Goal: Use online tool/utility: Utilize a website feature to perform a specific function

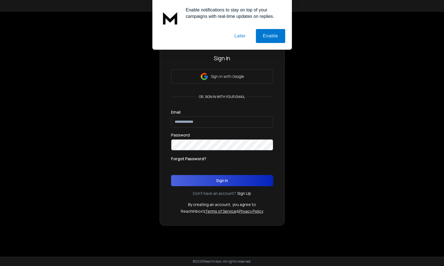
click at [241, 34] on button "Later" at bounding box center [239, 36] width 25 height 14
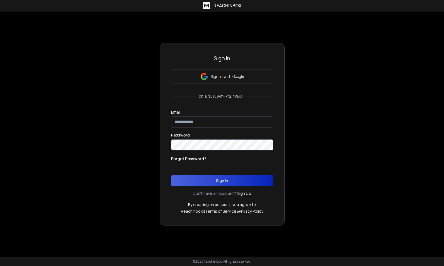
click at [210, 124] on input "email" at bounding box center [222, 121] width 102 height 11
type input "**********"
click at [226, 178] on button "Sign In" at bounding box center [222, 180] width 102 height 11
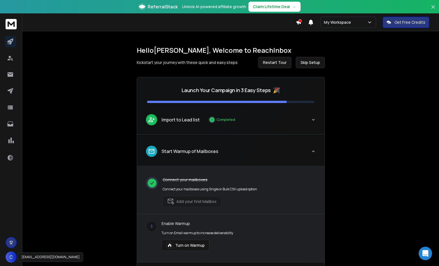
click at [12, 257] on span "C" at bounding box center [11, 256] width 11 height 11
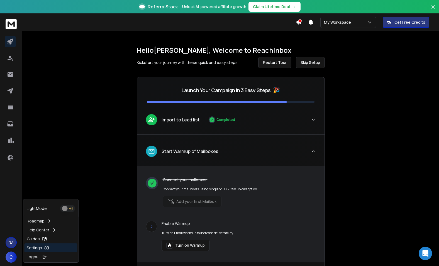
click at [37, 246] on p "Settings" at bounding box center [34, 248] width 15 height 6
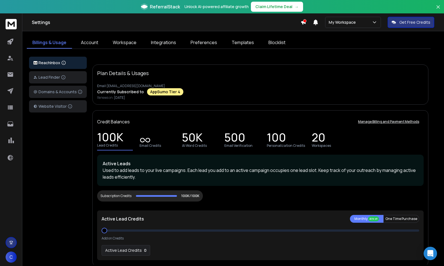
click at [91, 42] on link "Account" at bounding box center [89, 43] width 28 height 12
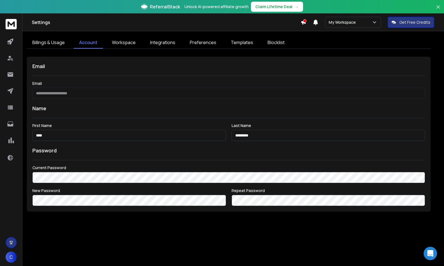
click at [52, 40] on link "Billings & Usage" at bounding box center [48, 43] width 43 height 12
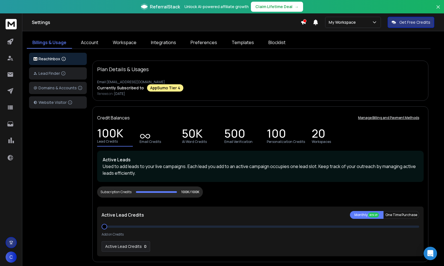
scroll to position [5, 0]
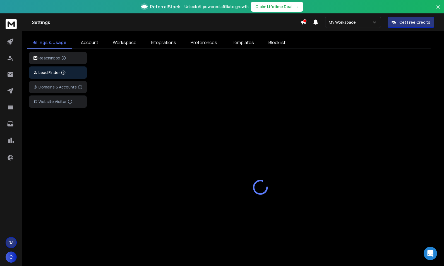
click at [47, 73] on button "Lead Finder" at bounding box center [58, 72] width 58 height 12
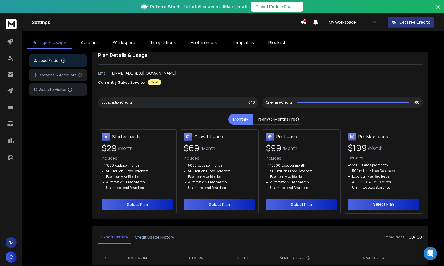
scroll to position [0, 0]
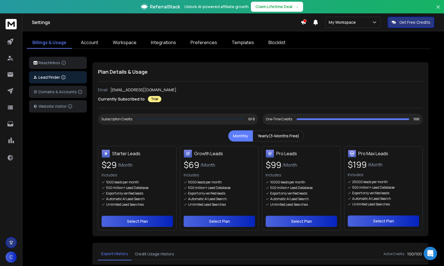
click at [54, 68] on div "ReachInbox Lead Finder Domains & Accounts Website Visitor" at bounding box center [58, 62] width 58 height 11
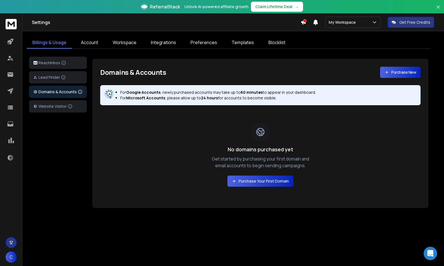
click at [58, 92] on button "Domains & Accounts" at bounding box center [58, 92] width 58 height 12
click at [55, 108] on button "Website Visitor" at bounding box center [58, 106] width 58 height 12
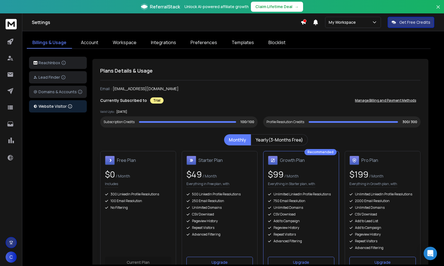
click at [92, 43] on link "Account" at bounding box center [89, 43] width 28 height 12
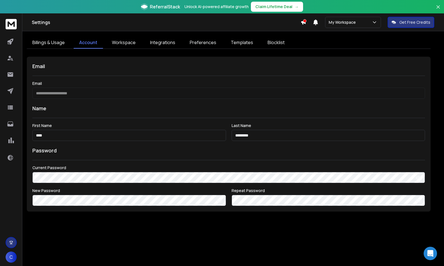
click at [119, 41] on link "Workspace" at bounding box center [123, 43] width 35 height 12
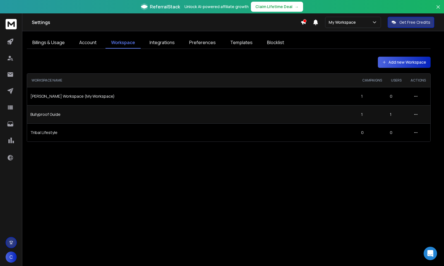
click at [37, 114] on td "Bullyproof Guide" at bounding box center [192, 114] width 330 height 18
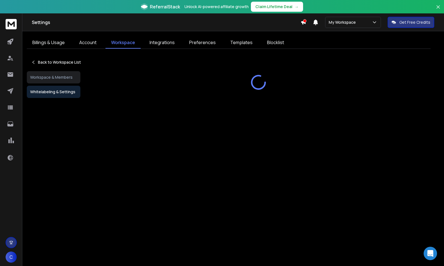
click at [48, 91] on button "Whitelabeling & Settings" at bounding box center [54, 92] width 54 height 12
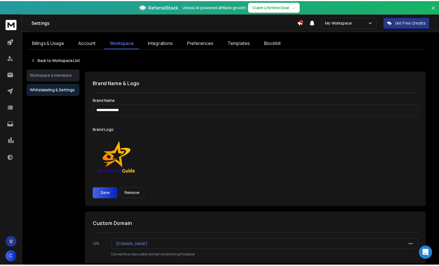
scroll to position [14, 0]
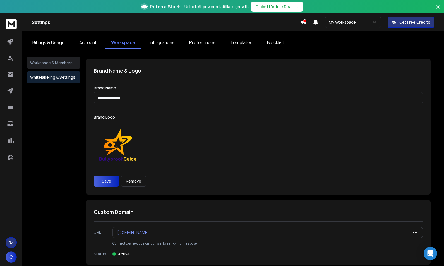
drag, startPoint x: 161, startPoint y: 233, endPoint x: 117, endPoint y: 233, distance: 43.8
click at [117, 233] on div "email.bullyproof.guide" at bounding box center [267, 232] width 310 height 11
copy p "email.bullyproof.guide"
click at [11, 42] on icon at bounding box center [10, 41] width 6 height 6
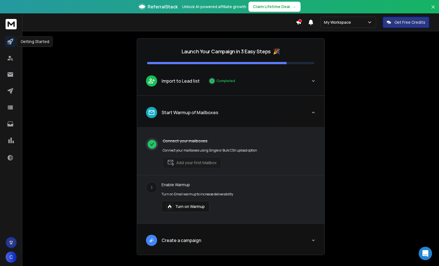
scroll to position [42, 0]
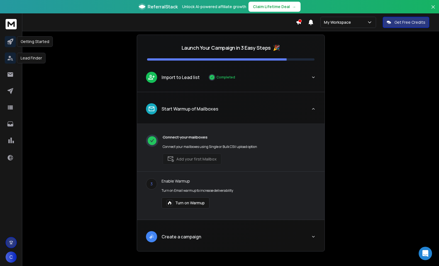
click at [8, 58] on icon at bounding box center [10, 58] width 7 height 7
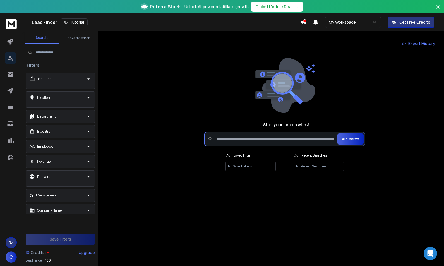
click at [250, 139] on textarea at bounding box center [275, 138] width 118 height 11
click at [244, 140] on textarea at bounding box center [275, 138] width 118 height 11
paste textarea "**********"
type textarea "**********"
click at [350, 139] on button "AI Search" at bounding box center [350, 138] width 26 height 11
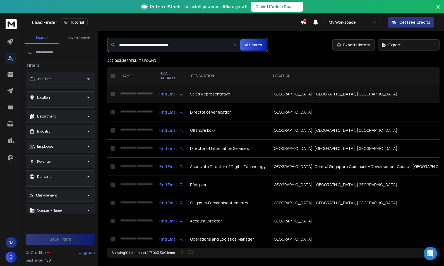
click at [168, 94] on div "Find Email" at bounding box center [171, 94] width 24 height 6
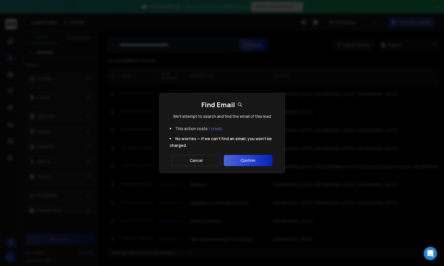
click at [242, 163] on button "Confirm" at bounding box center [248, 160] width 48 height 11
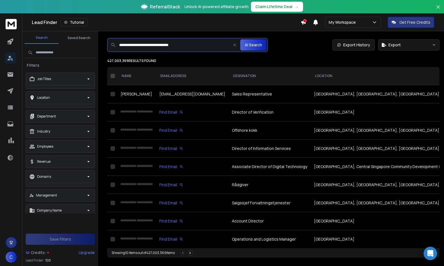
click at [310, 76] on th "LOCATION" at bounding box center [403, 76] width 187 height 18
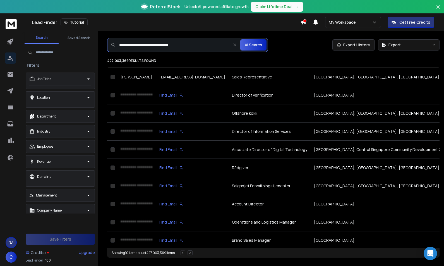
click at [273, 8] on button "Claim Lifetime Deal →" at bounding box center [277, 7] width 52 height 10
click at [14, 257] on span "C" at bounding box center [11, 256] width 11 height 11
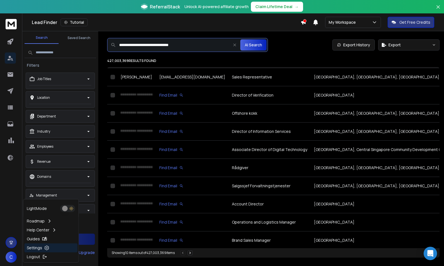
click at [36, 248] on p "Settings" at bounding box center [34, 248] width 15 height 6
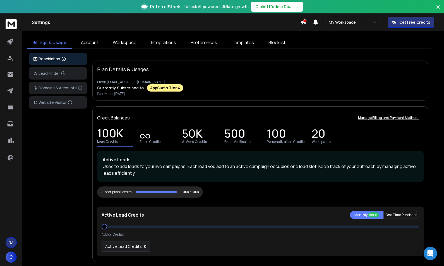
scroll to position [5, 0]
